Goal: Task Accomplishment & Management: Manage account settings

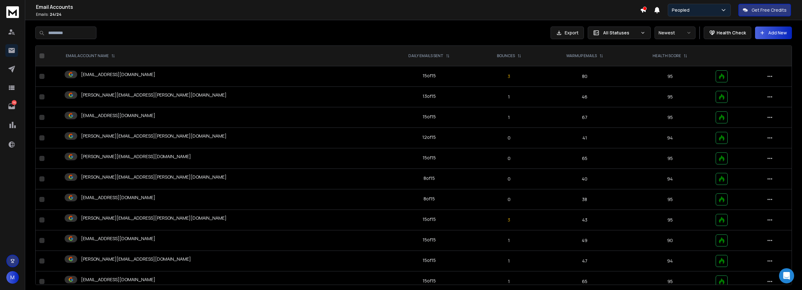
click at [693, 14] on button "Peopled" at bounding box center [699, 10] width 63 height 13
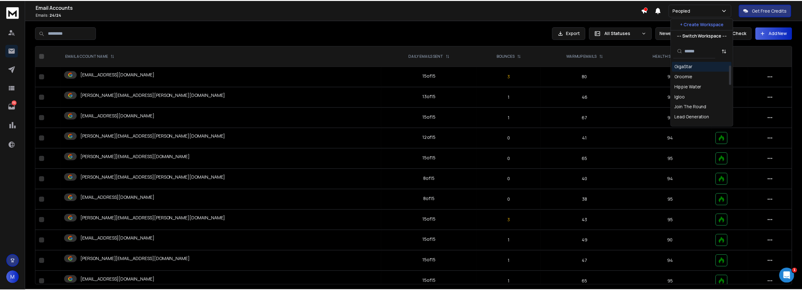
scroll to position [42, 0]
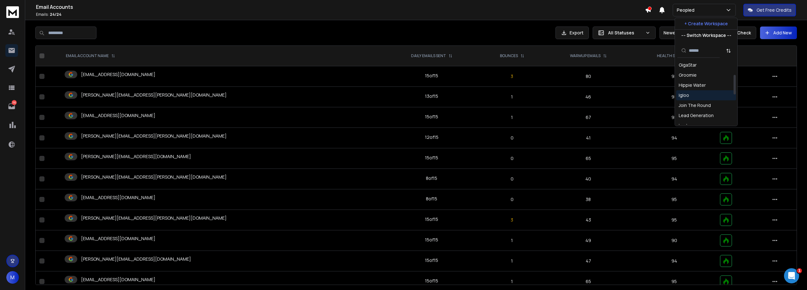
click at [701, 97] on div "Igloo" at bounding box center [706, 95] width 60 height 10
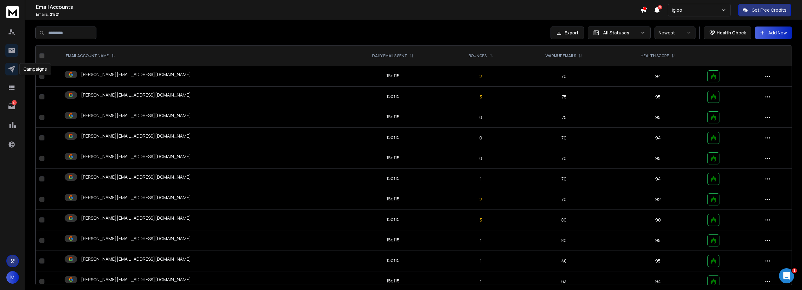
click at [11, 69] on icon at bounding box center [11, 69] width 7 height 7
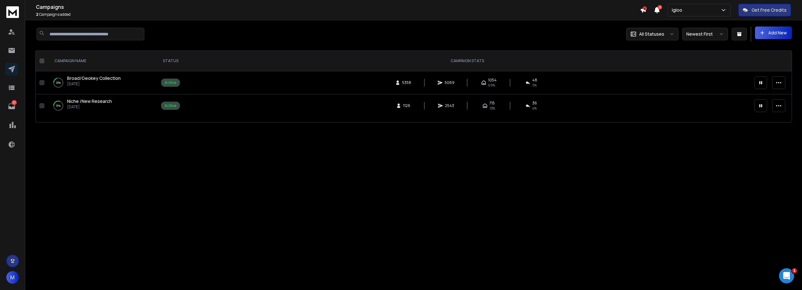
click at [100, 112] on div "Niche /New Research 2 months ago" at bounding box center [89, 105] width 45 height 15
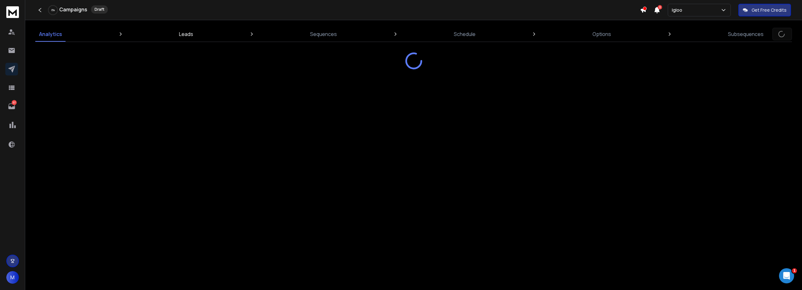
click at [193, 38] on link "Leads" at bounding box center [186, 33] width 22 height 15
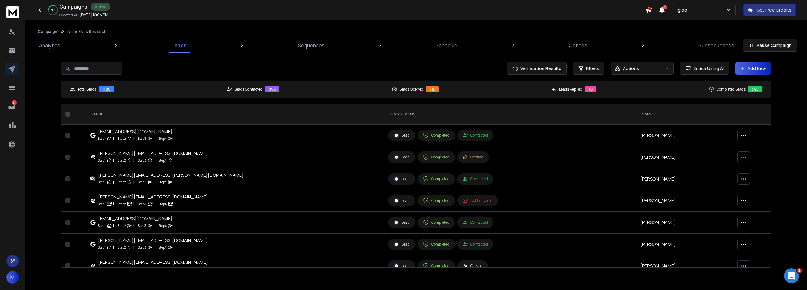
click at [748, 71] on button "Add New" at bounding box center [754, 68] width 36 height 13
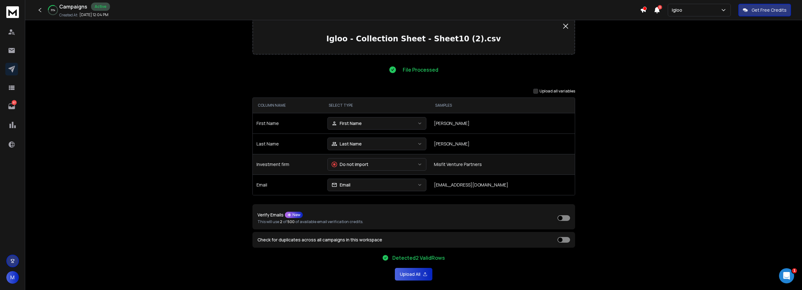
scroll to position [23, 0]
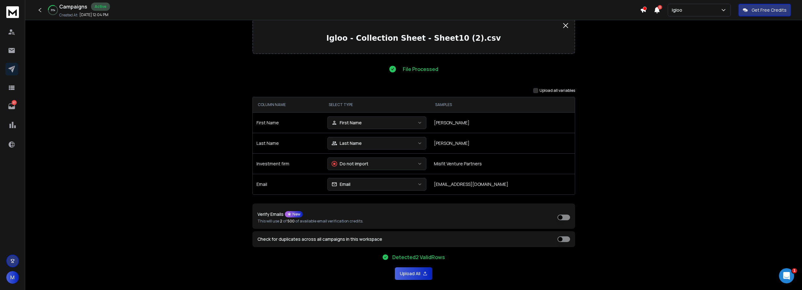
click at [415, 275] on button "Upload All" at bounding box center [414, 273] width 38 height 13
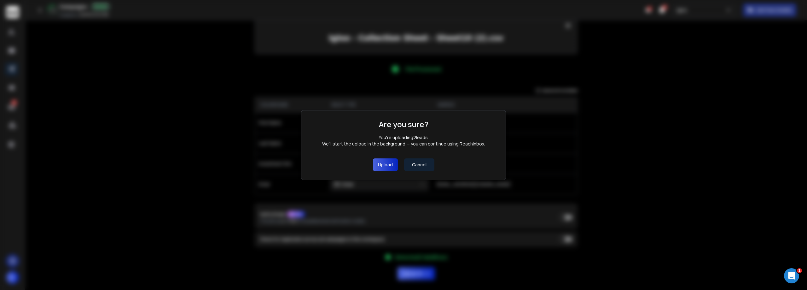
click at [391, 167] on button "Upload" at bounding box center [385, 164] width 25 height 13
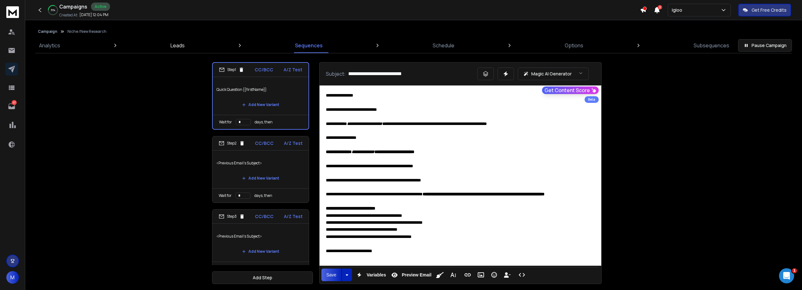
click at [178, 49] on p "Leads" at bounding box center [178, 46] width 14 height 8
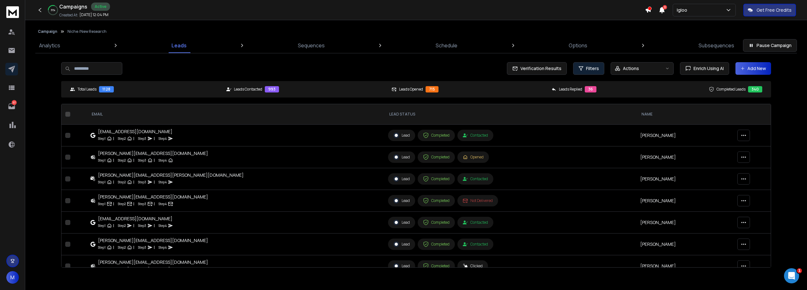
click at [588, 65] on span "Filters" at bounding box center [592, 68] width 13 height 6
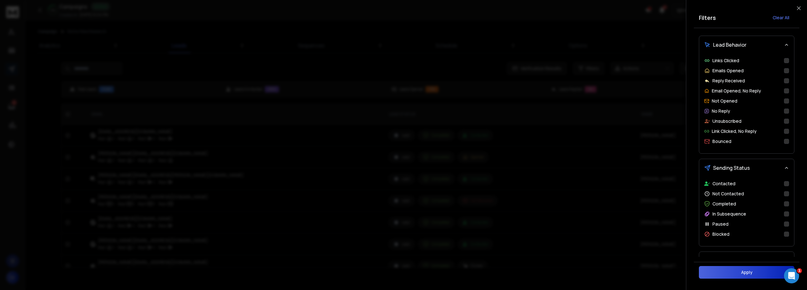
click at [724, 192] on p "Not Contacted" at bounding box center [729, 193] width 32 height 6
click at [784, 192] on button "Not Contacted" at bounding box center [786, 193] width 5 height 5
drag, startPoint x: 731, startPoint y: 271, endPoint x: 657, endPoint y: 254, distance: 76.8
click at [731, 271] on button "Apply" at bounding box center [747, 272] width 96 height 13
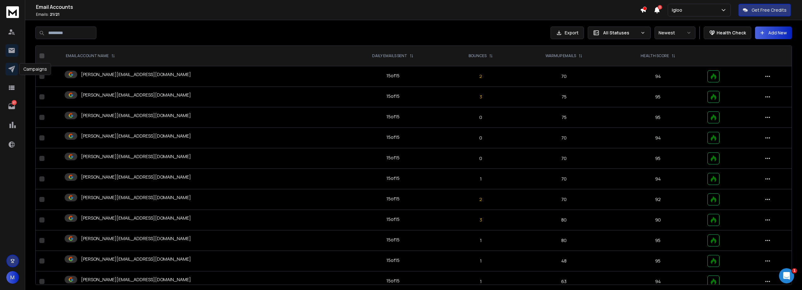
click at [9, 71] on icon at bounding box center [12, 69] width 8 height 8
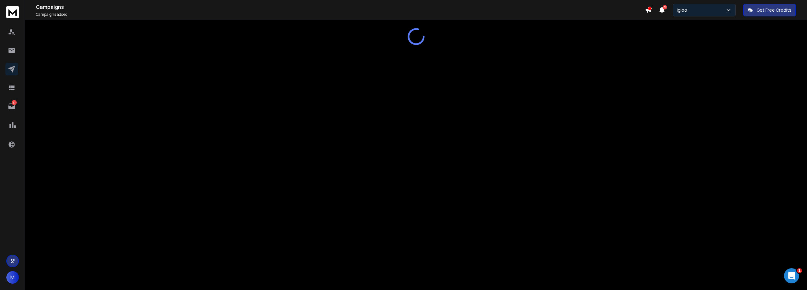
click at [688, 15] on button "Igloo" at bounding box center [704, 10] width 63 height 13
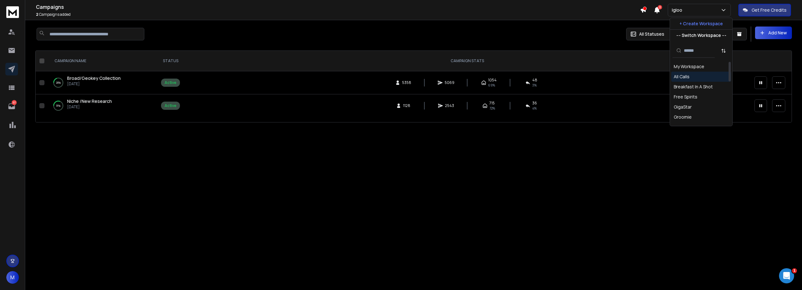
click at [687, 79] on div "All Calls" at bounding box center [682, 76] width 16 height 6
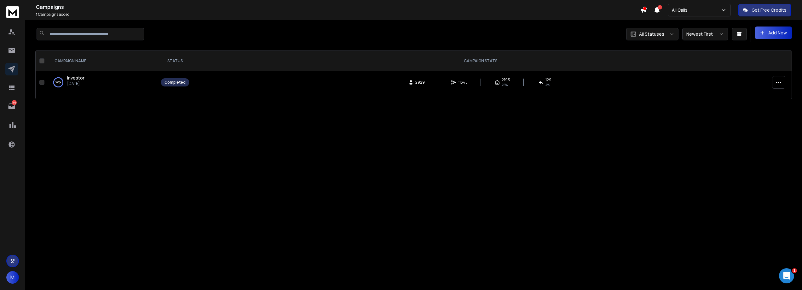
click at [97, 85] on div "100 % Investor [DATE]" at bounding box center [102, 82] width 98 height 15
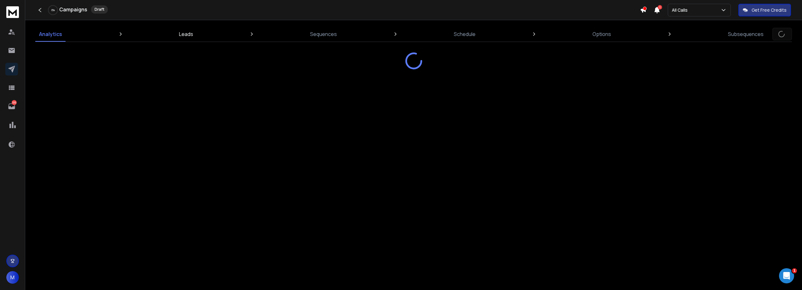
click at [184, 37] on p "Leads" at bounding box center [186, 34] width 14 height 8
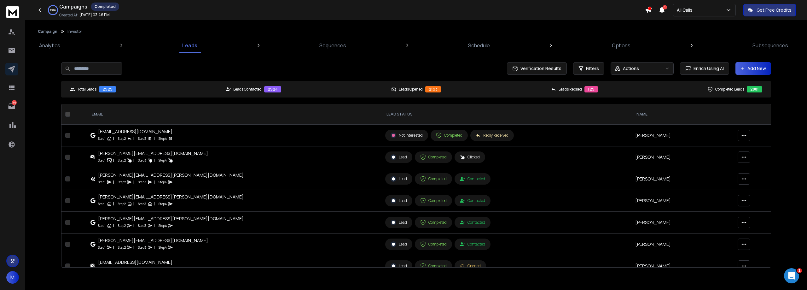
drag, startPoint x: 745, startPoint y: 68, endPoint x: 759, endPoint y: 22, distance: 48.1
click at [745, 68] on icon at bounding box center [743, 68] width 4 height 4
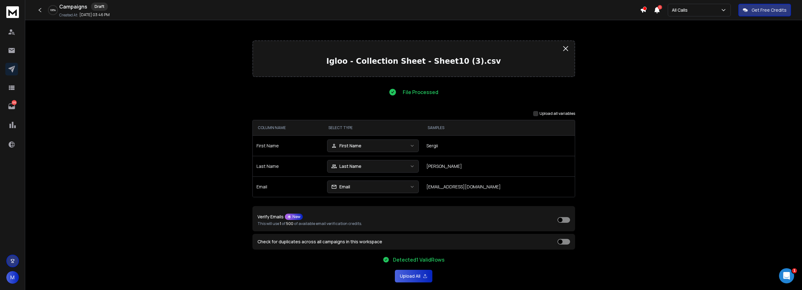
drag, startPoint x: 329, startPoint y: 96, endPoint x: 357, endPoint y: 89, distance: 28.5
click at [330, 96] on div "Igloo - Collection Sheet - Sheet10 (3).csv File Processed Upload all variables …" at bounding box center [414, 166] width 323 height 252
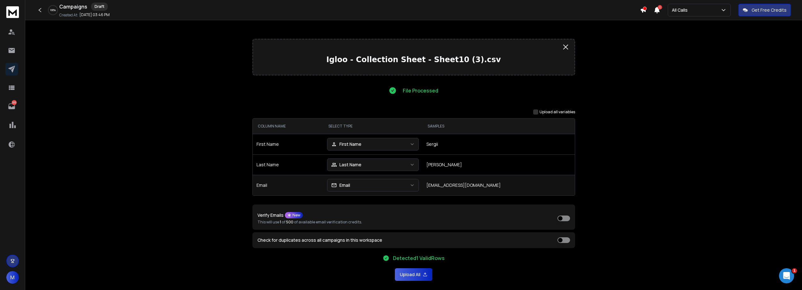
scroll to position [3, 0]
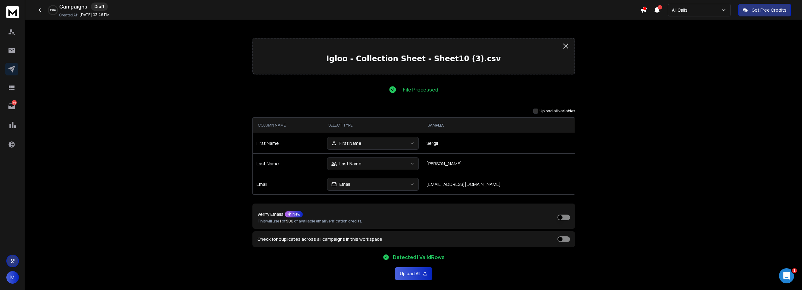
click at [407, 273] on button "Upload All" at bounding box center [414, 273] width 38 height 13
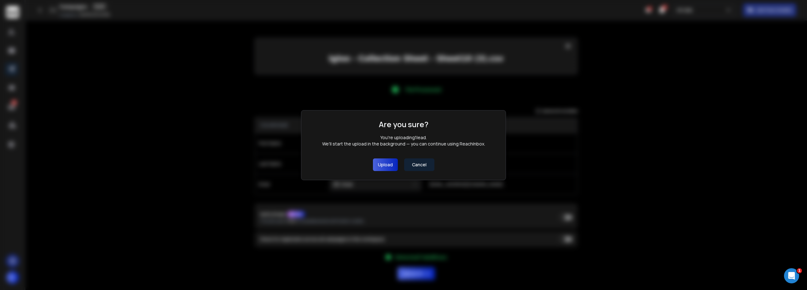
click at [387, 160] on button "Upload" at bounding box center [385, 164] width 25 height 13
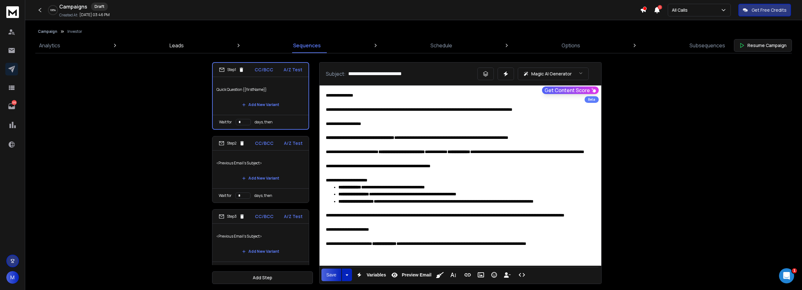
click at [176, 48] on p "Leads" at bounding box center [177, 46] width 14 height 8
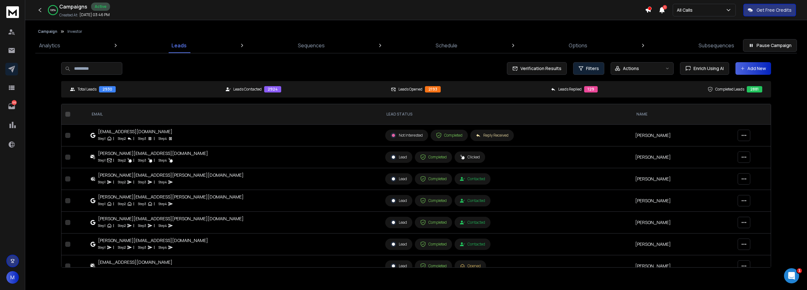
click at [587, 68] on span "Filters" at bounding box center [592, 68] width 13 height 6
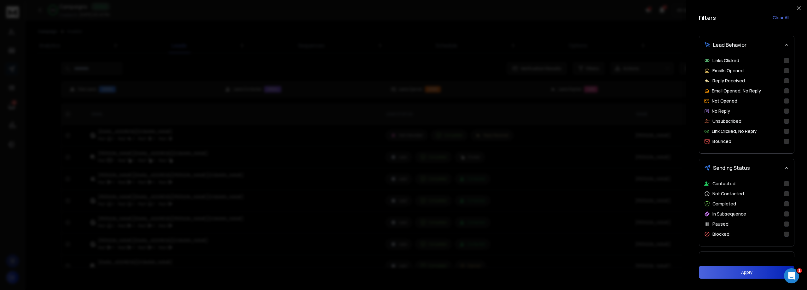
click at [719, 194] on p "Not Contacted" at bounding box center [729, 193] width 32 height 6
click at [784, 194] on button "Not Contacted" at bounding box center [786, 193] width 5 height 5
click at [717, 268] on button "Apply" at bounding box center [747, 272] width 96 height 13
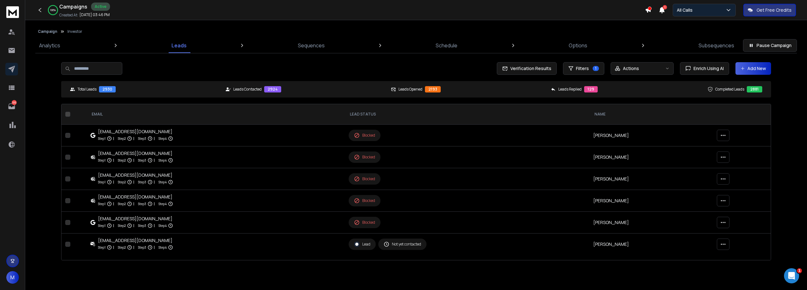
click at [694, 10] on p "All Calls" at bounding box center [686, 10] width 18 height 6
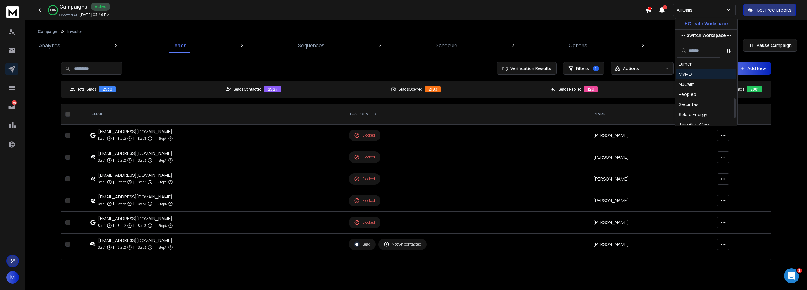
scroll to position [126, 0]
click at [699, 93] on div "Peopled" at bounding box center [706, 92] width 60 height 10
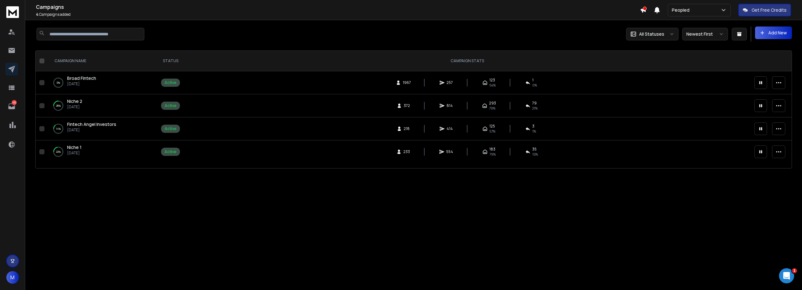
click at [97, 156] on div "22 % Niche 1 [DATE]" at bounding box center [102, 151] width 98 height 15
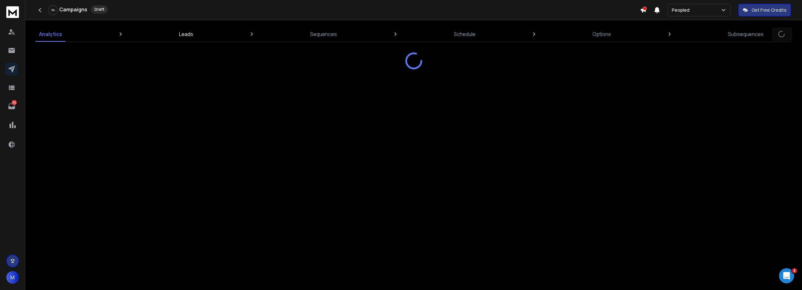
click at [179, 34] on p "Leads" at bounding box center [186, 34] width 14 height 8
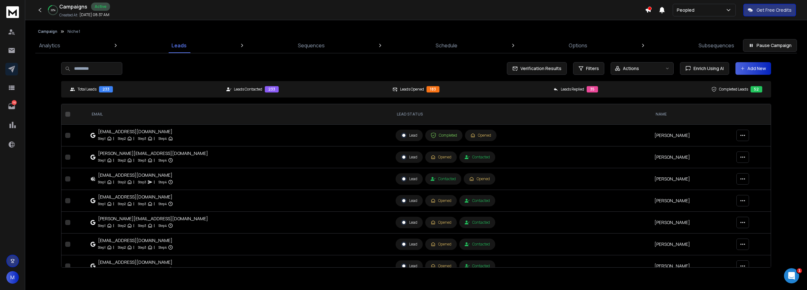
drag, startPoint x: 751, startPoint y: 69, endPoint x: 754, endPoint y: 59, distance: 11.2
click at [751, 69] on button "Add New" at bounding box center [754, 68] width 36 height 13
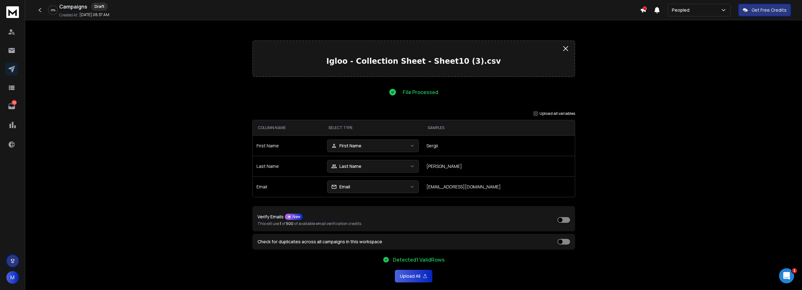
click at [349, 105] on div "Igloo - Collection Sheet - Sheet10 (3).csv File Processed Upload all variables …" at bounding box center [414, 166] width 323 height 252
click at [416, 278] on button "Upload All" at bounding box center [414, 276] width 38 height 13
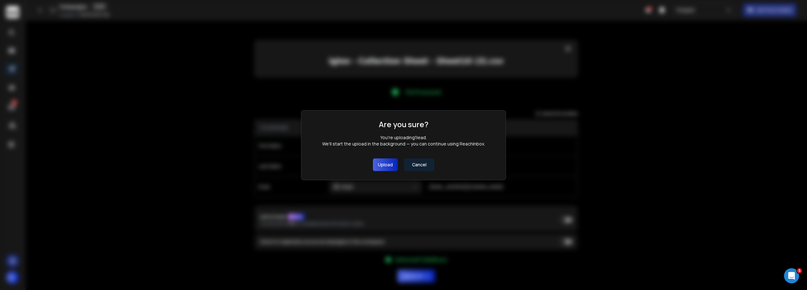
click at [386, 167] on button "Upload" at bounding box center [385, 164] width 25 height 13
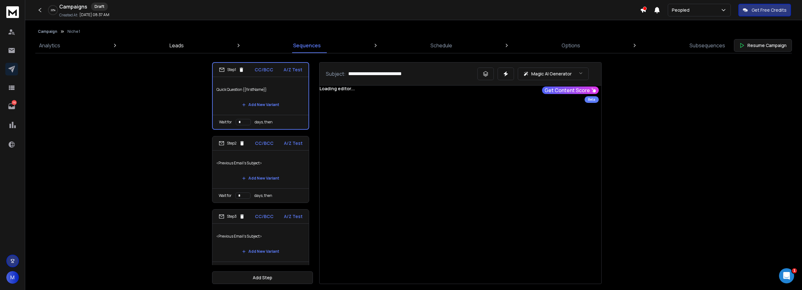
click at [183, 46] on p "Leads" at bounding box center [177, 46] width 14 height 8
